Goal: Task Accomplishment & Management: Use online tool/utility

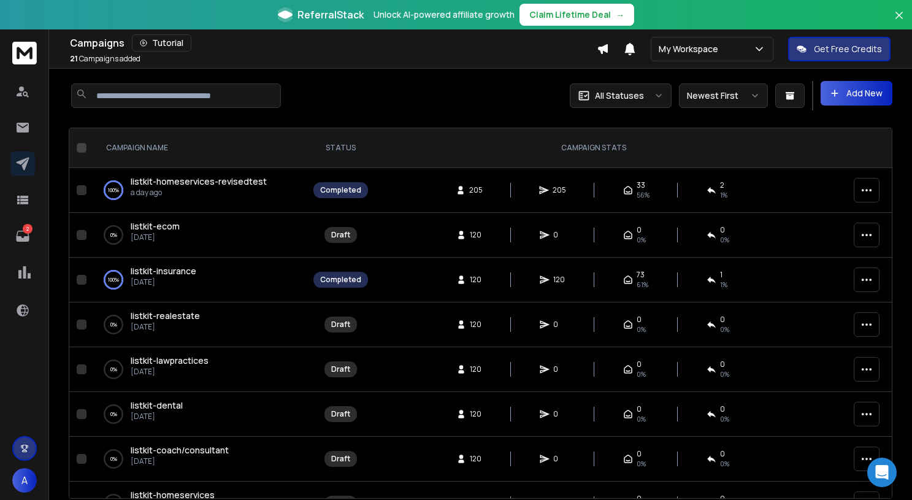
click at [862, 190] on icon "button" at bounding box center [867, 190] width 10 height 2
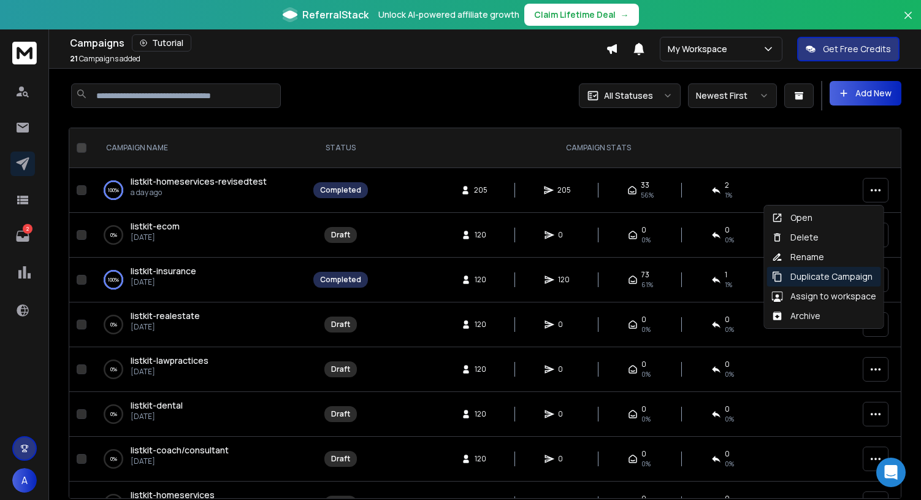
click at [826, 276] on div "Duplicate Campaign" at bounding box center [822, 276] width 101 height 12
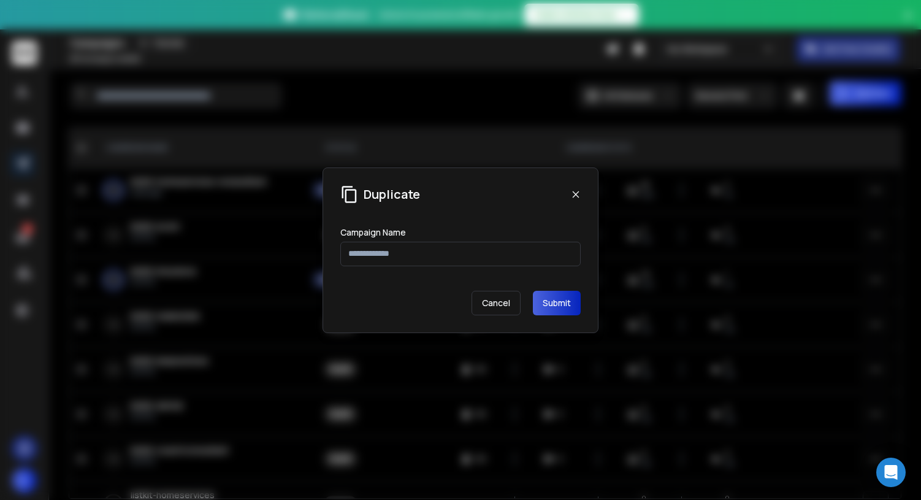
click at [480, 258] on input "text" at bounding box center [460, 254] width 240 height 25
type input "**********"
click at [562, 301] on button "Submit" at bounding box center [557, 303] width 48 height 25
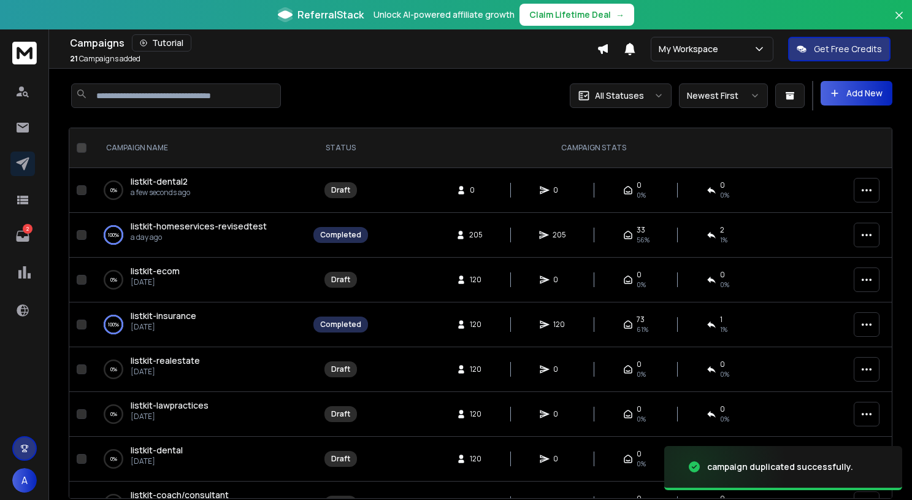
click at [170, 179] on span "listkit-dental2" at bounding box center [159, 181] width 57 height 12
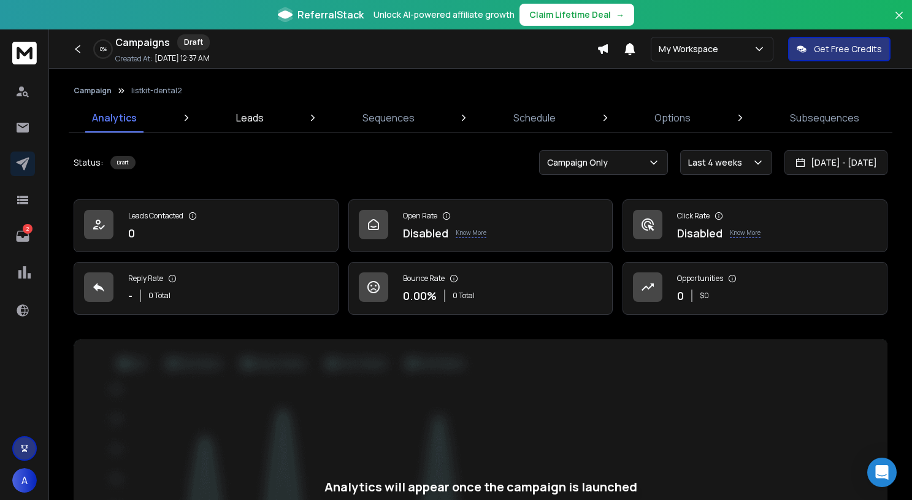
click at [265, 118] on link "Leads" at bounding box center [250, 117] width 42 height 29
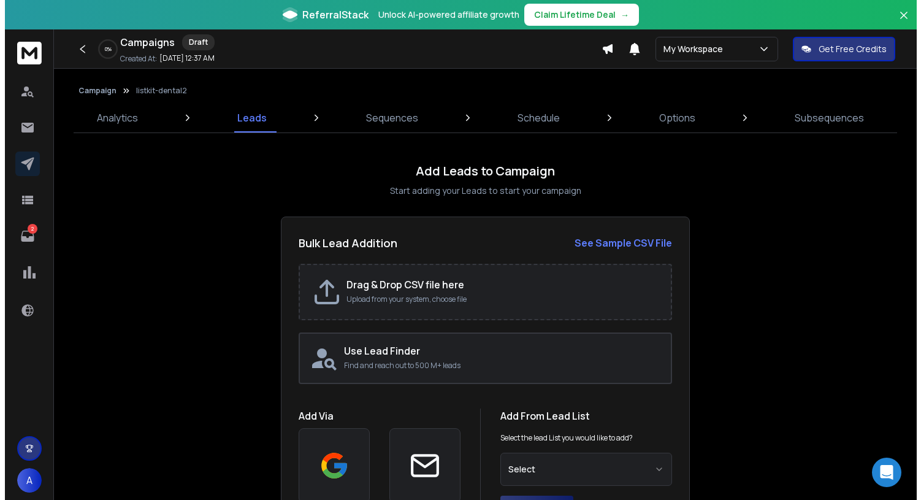
scroll to position [58, 0]
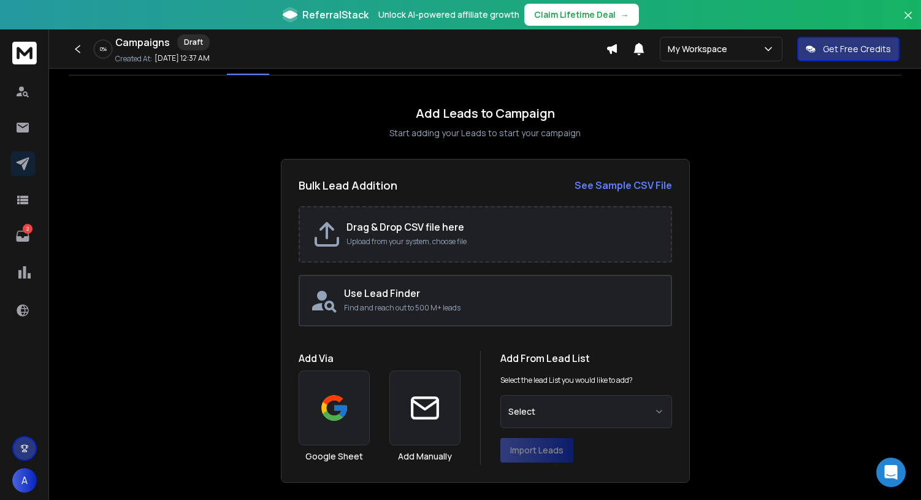
click at [573, 412] on button "Select" at bounding box center [586, 411] width 172 height 33
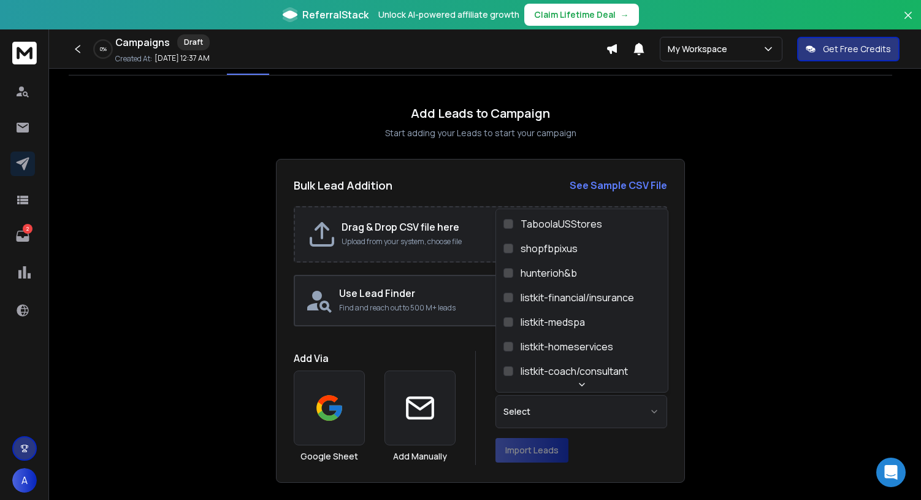
click at [508, 322] on button "button" at bounding box center [509, 322] width 10 height 10
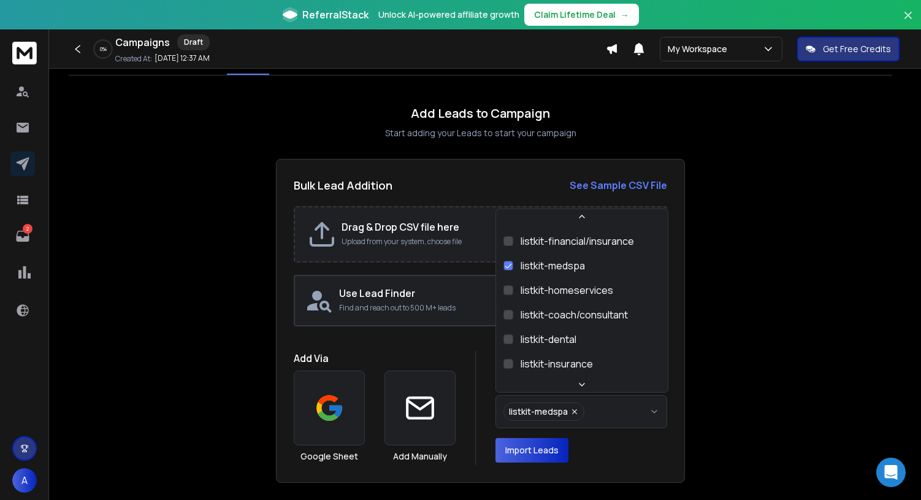
scroll to position [85, 0]
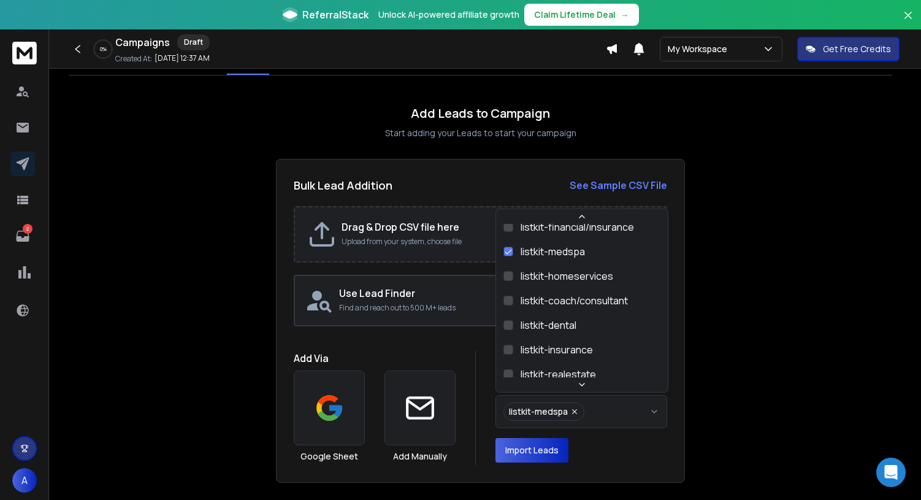
click at [510, 301] on button "button" at bounding box center [509, 301] width 10 height 10
click at [508, 326] on button "button" at bounding box center [509, 325] width 10 height 10
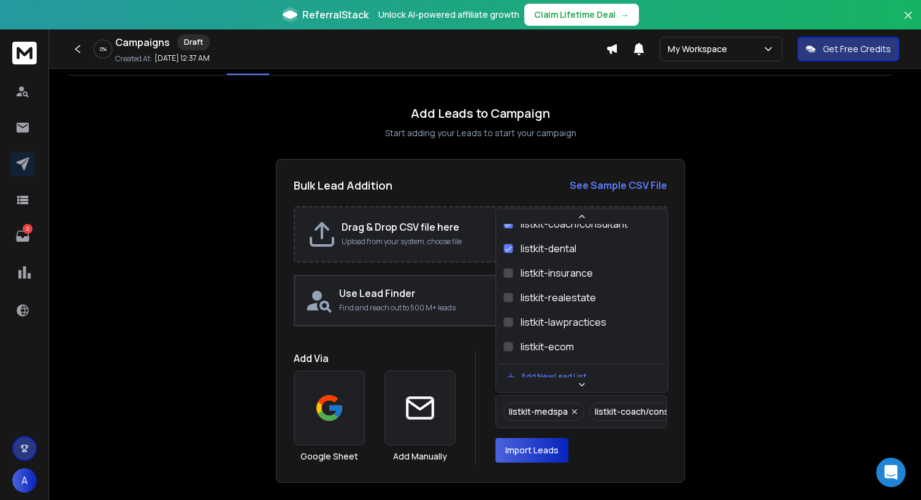
scroll to position [174, 0]
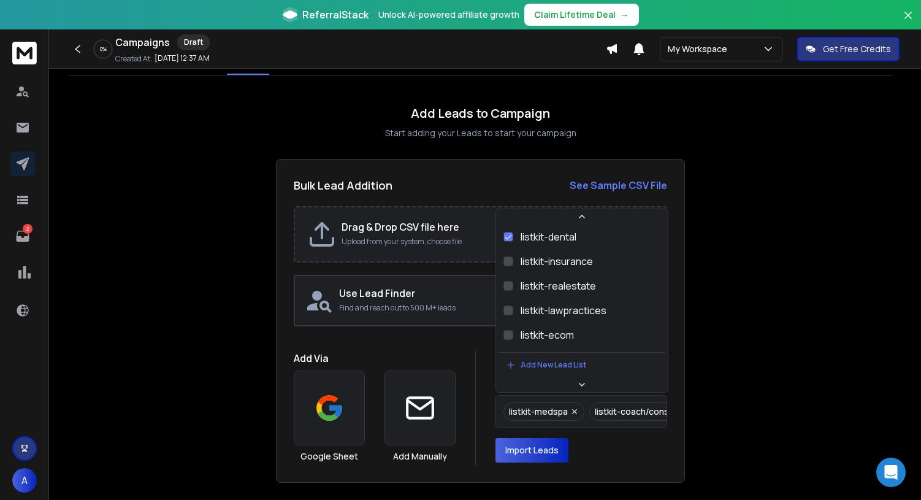
click at [509, 308] on button "button" at bounding box center [509, 310] width 10 height 10
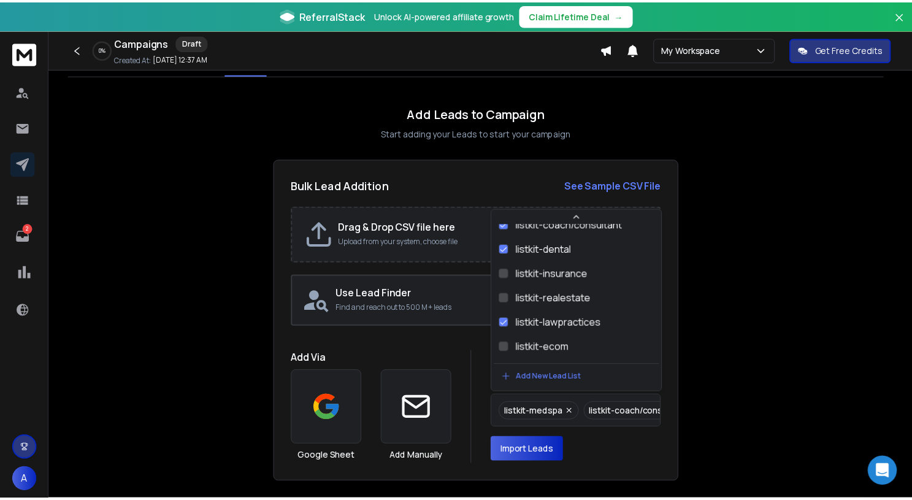
scroll to position [0, 0]
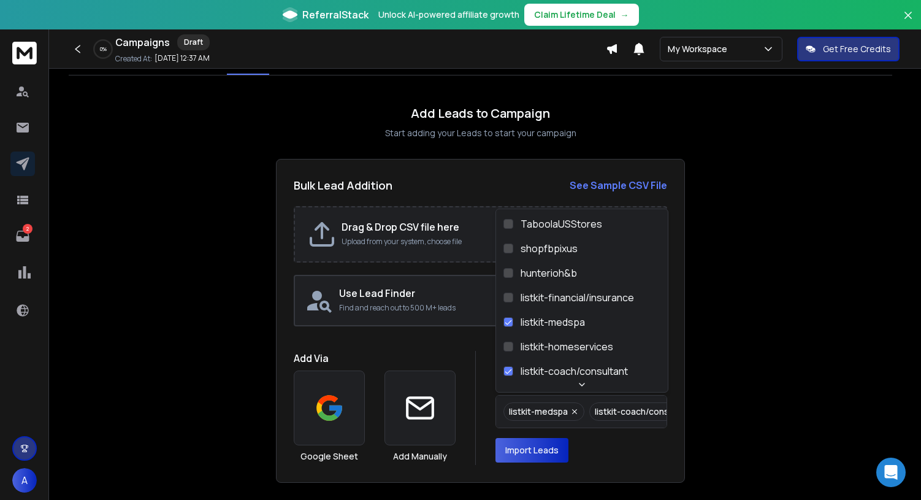
click at [554, 454] on button "Import Leads" at bounding box center [532, 450] width 73 height 25
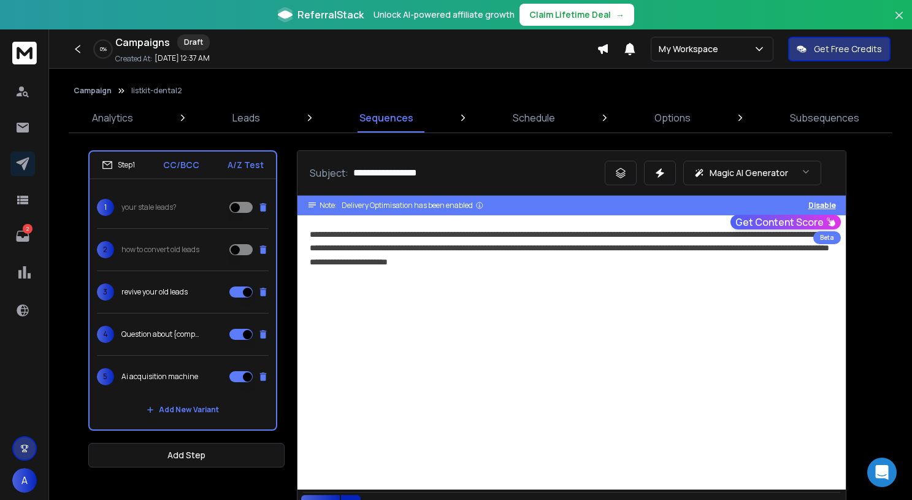
scroll to position [42, 0]
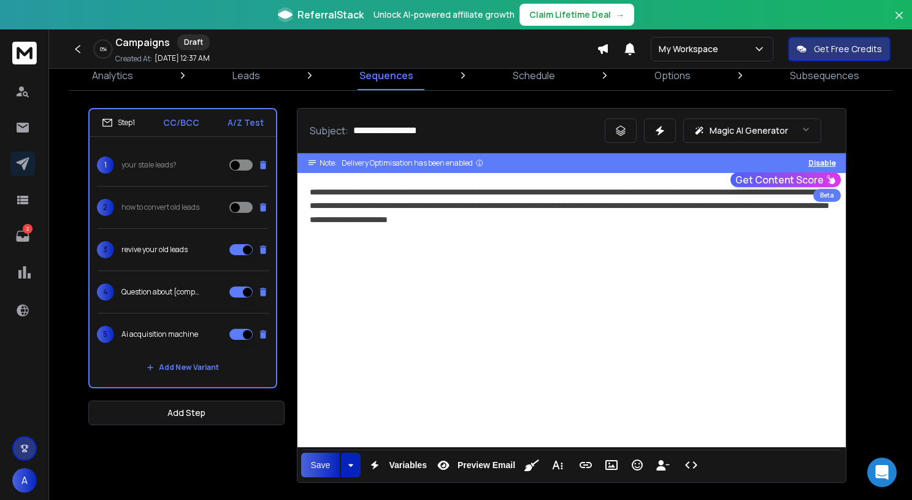
click at [163, 252] on p "revive your old leads" at bounding box center [154, 250] width 66 height 10
type input "**********"
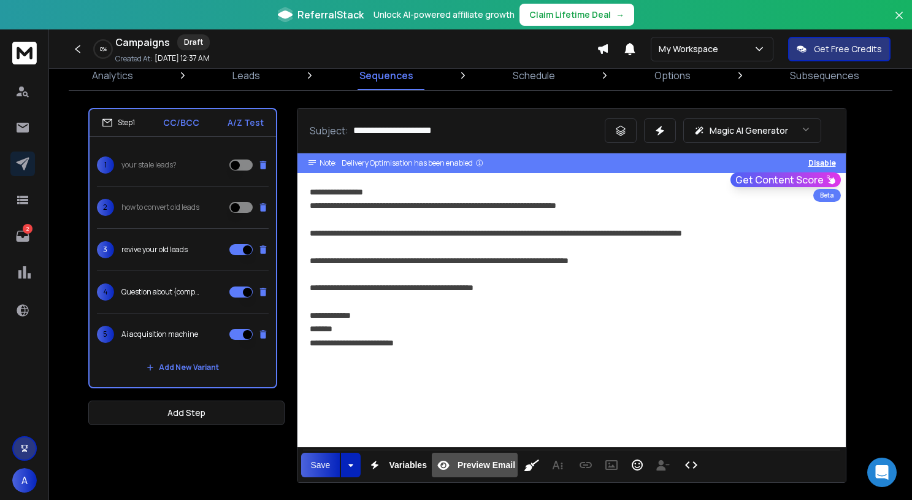
click at [487, 466] on span "Preview Email" at bounding box center [486, 465] width 63 height 10
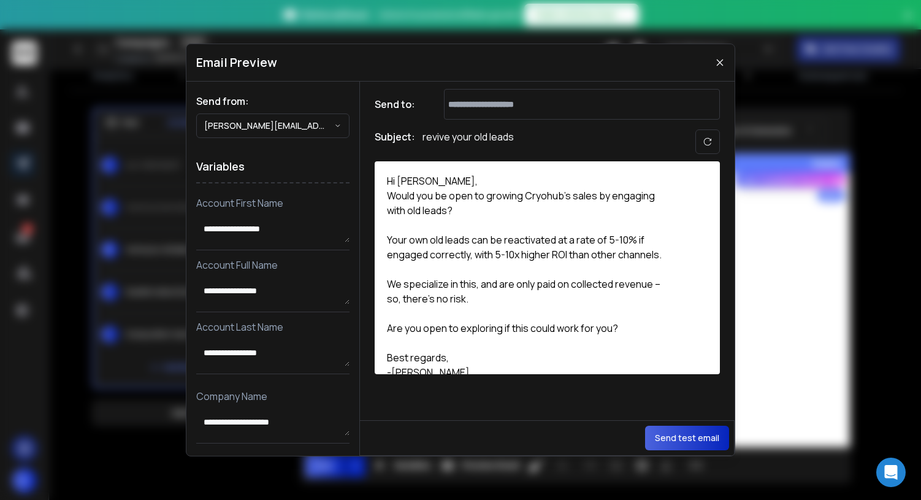
click at [778, 234] on div "**********" at bounding box center [460, 249] width 921 height 437
click at [716, 60] on icon at bounding box center [720, 63] width 10 height 10
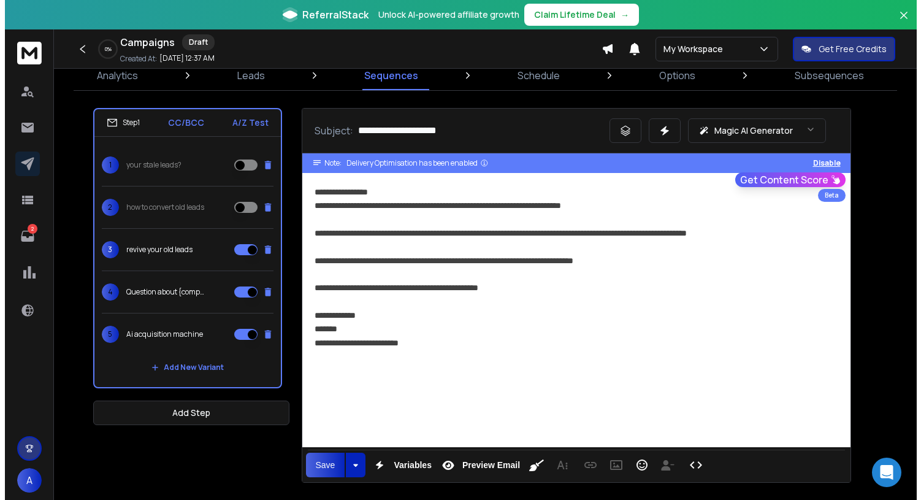
scroll to position [0, 0]
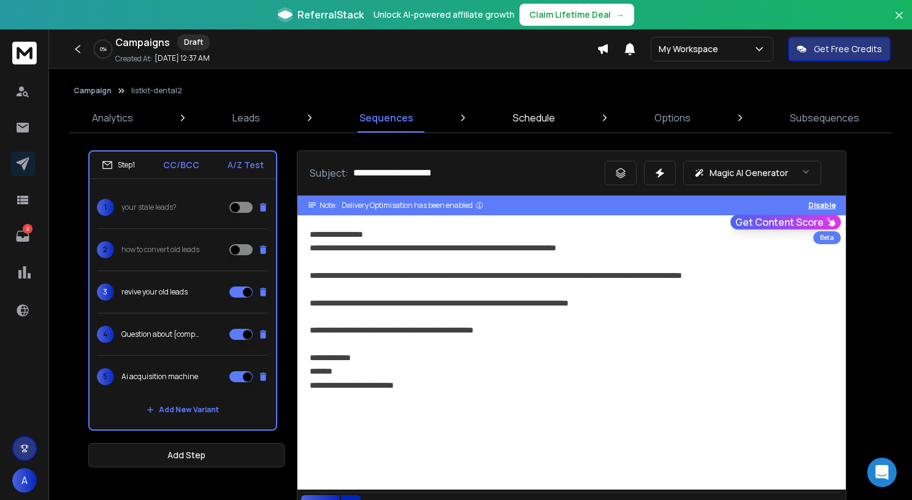
click at [545, 114] on p "Schedule" at bounding box center [534, 117] width 42 height 15
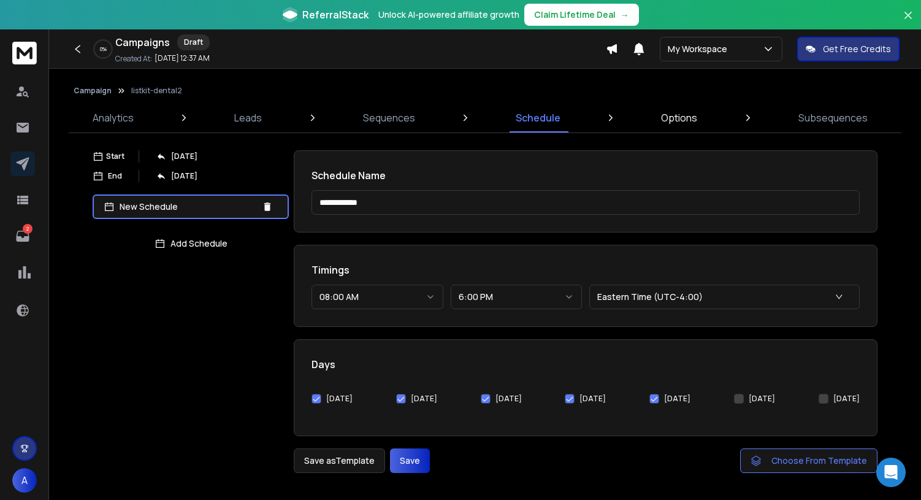
click at [682, 120] on p "Options" at bounding box center [679, 117] width 36 height 15
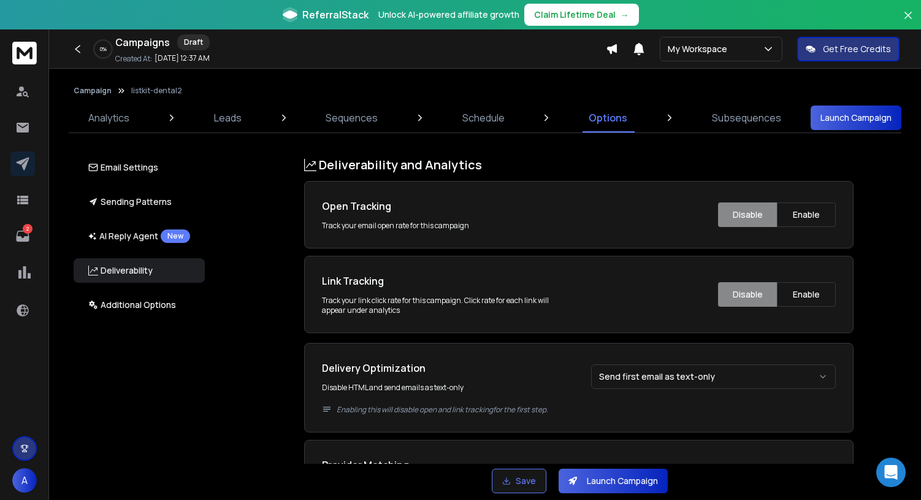
scroll to position [1273, 0]
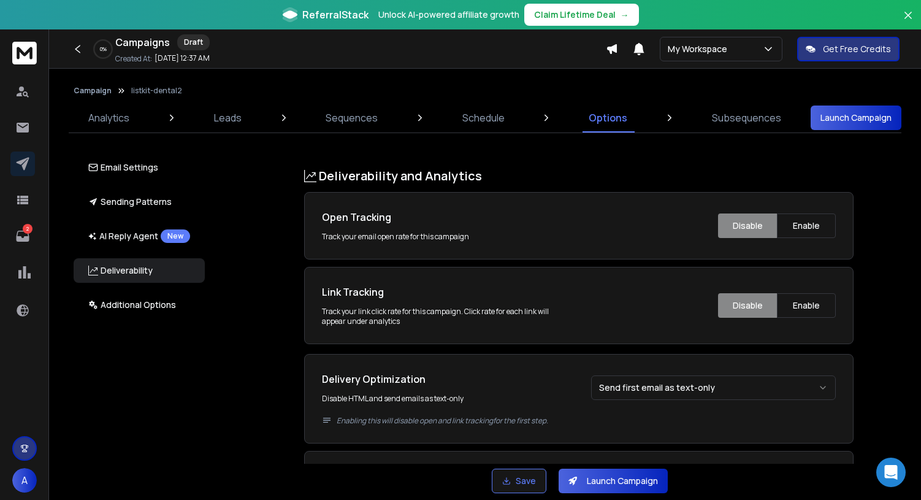
click at [602, 477] on button "Launch Campaign" at bounding box center [613, 481] width 109 height 25
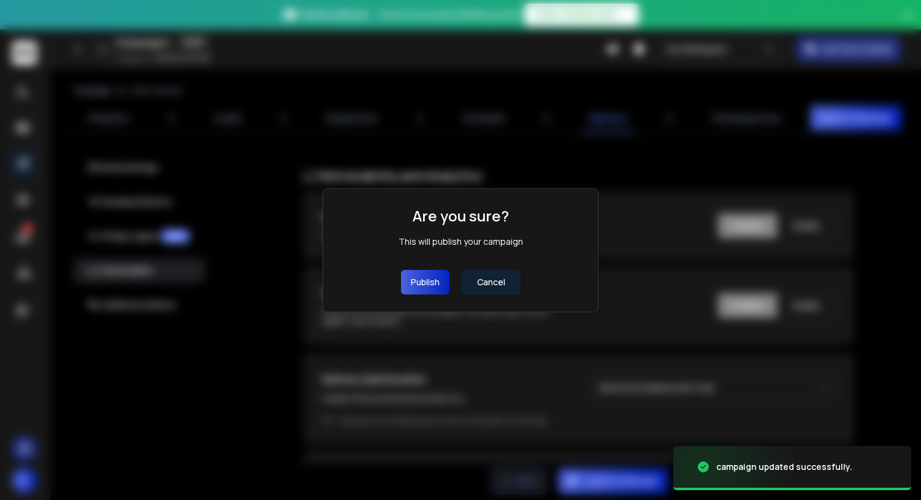
click at [427, 279] on button "Publish" at bounding box center [425, 282] width 48 height 25
